Goal: Find specific page/section: Find specific page/section

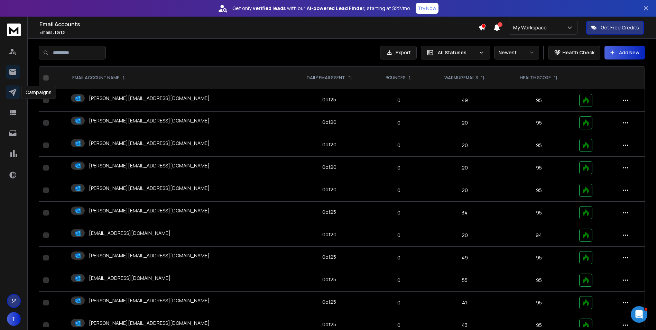
click at [10, 93] on icon at bounding box center [13, 92] width 8 height 8
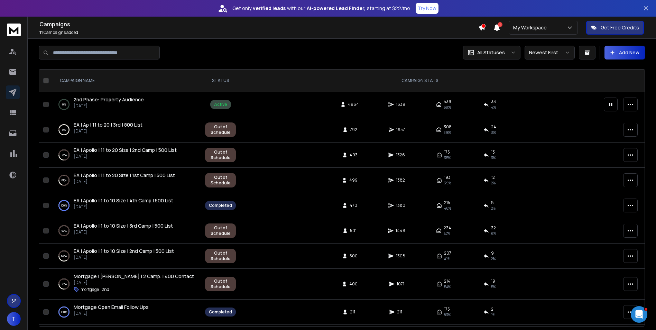
click at [108, 100] on span "2nd Phase: Property Audience" at bounding box center [109, 99] width 70 height 7
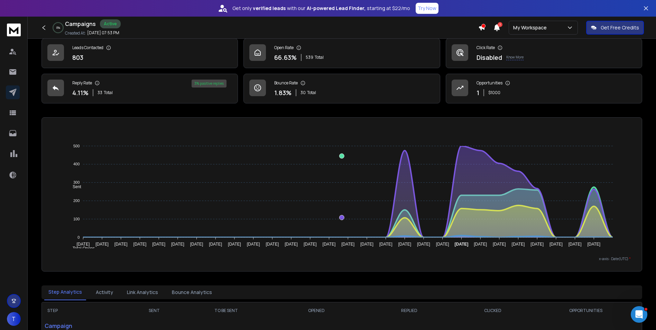
scroll to position [104, 0]
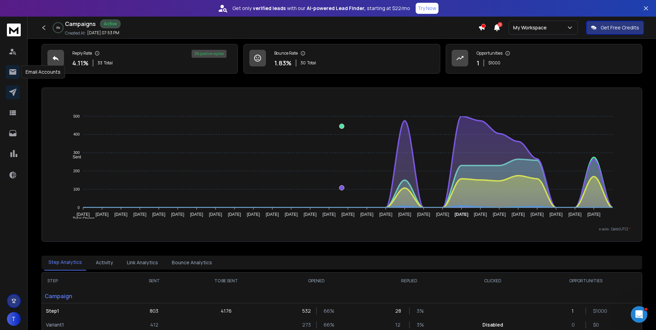
click at [10, 72] on icon at bounding box center [12, 72] width 7 height 6
